Goal: Task Accomplishment & Management: Manage account settings

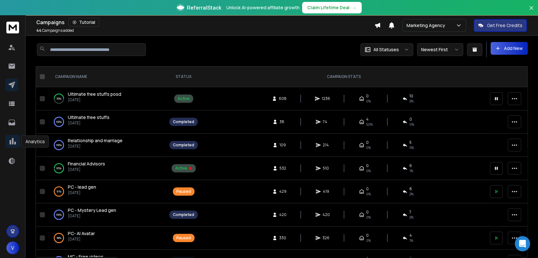
click at [9, 143] on icon at bounding box center [13, 142] width 10 height 10
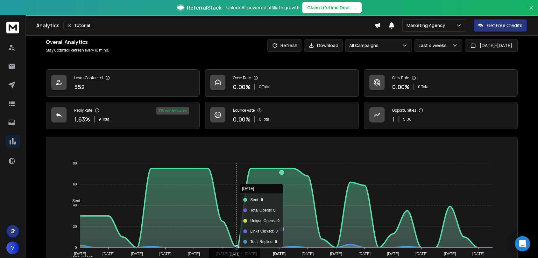
scroll to position [4, 0]
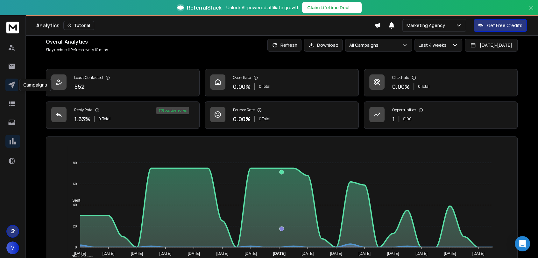
click at [14, 83] on icon at bounding box center [11, 85] width 7 height 7
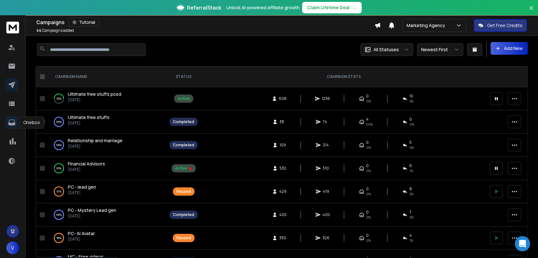
click at [8, 123] on icon at bounding box center [12, 123] width 8 height 8
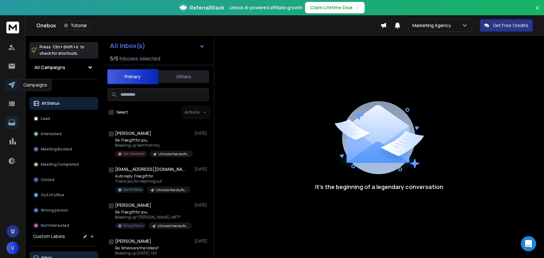
click at [12, 87] on icon at bounding box center [11, 85] width 7 height 7
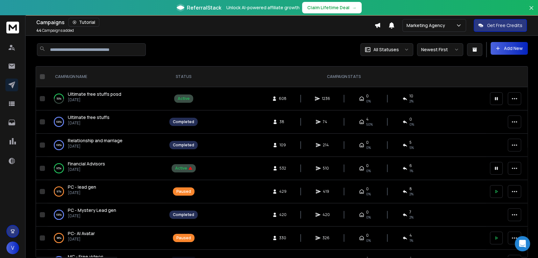
click at [174, 46] on div at bounding box center [159, 49] width 246 height 15
click at [104, 96] on span "Ultimate free stuffs posd" at bounding box center [95, 94] width 54 height 6
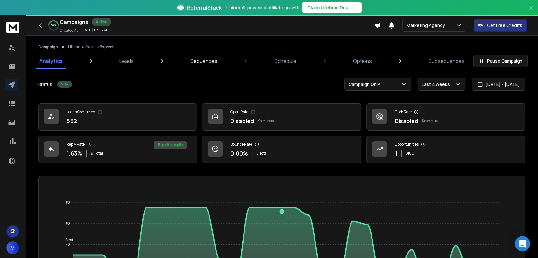
click at [209, 65] on link "Sequences" at bounding box center [204, 61] width 35 height 15
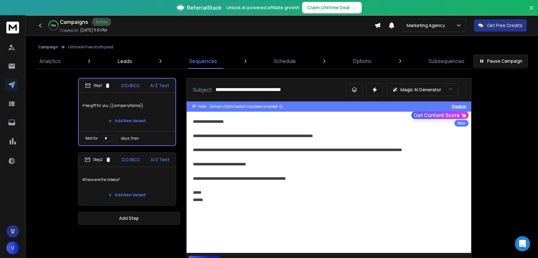
click at [127, 63] on p "Leads" at bounding box center [125, 61] width 14 height 8
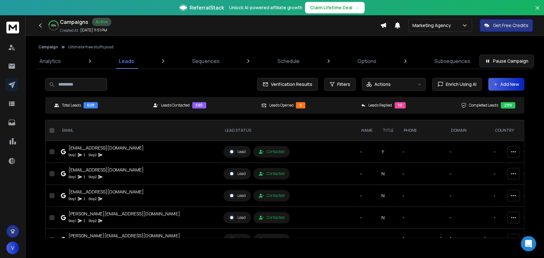
click at [173, 91] on div "Verification Results Filters Actions Enrich Using AI Add New Total Leads 608 Le…" at bounding box center [284, 155] width 478 height 154
click at [368, 58] on p "Options" at bounding box center [366, 61] width 19 height 8
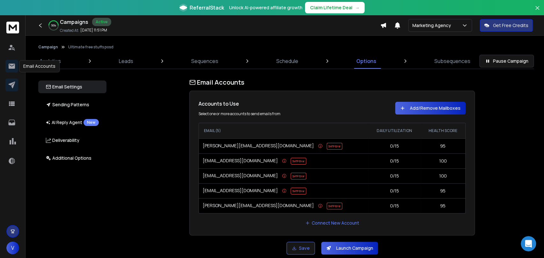
click at [11, 68] on icon at bounding box center [12, 66] width 6 height 5
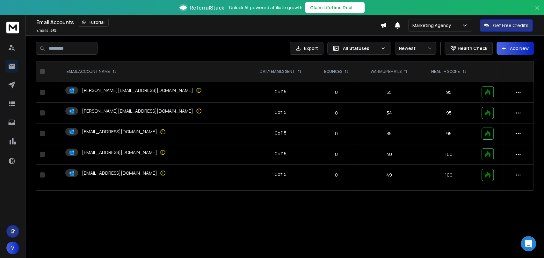
click at [239, 204] on div "ReferralStack Unlock AI-powered affiliate growth Lifetime Deals available! Clai…" at bounding box center [272, 129] width 544 height 258
click at [242, 237] on div "ReferralStack Unlock AI-powered affiliate growth Lifetime Deals available! Clai…" at bounding box center [272, 129] width 544 height 258
